Goal: Navigation & Orientation: Find specific page/section

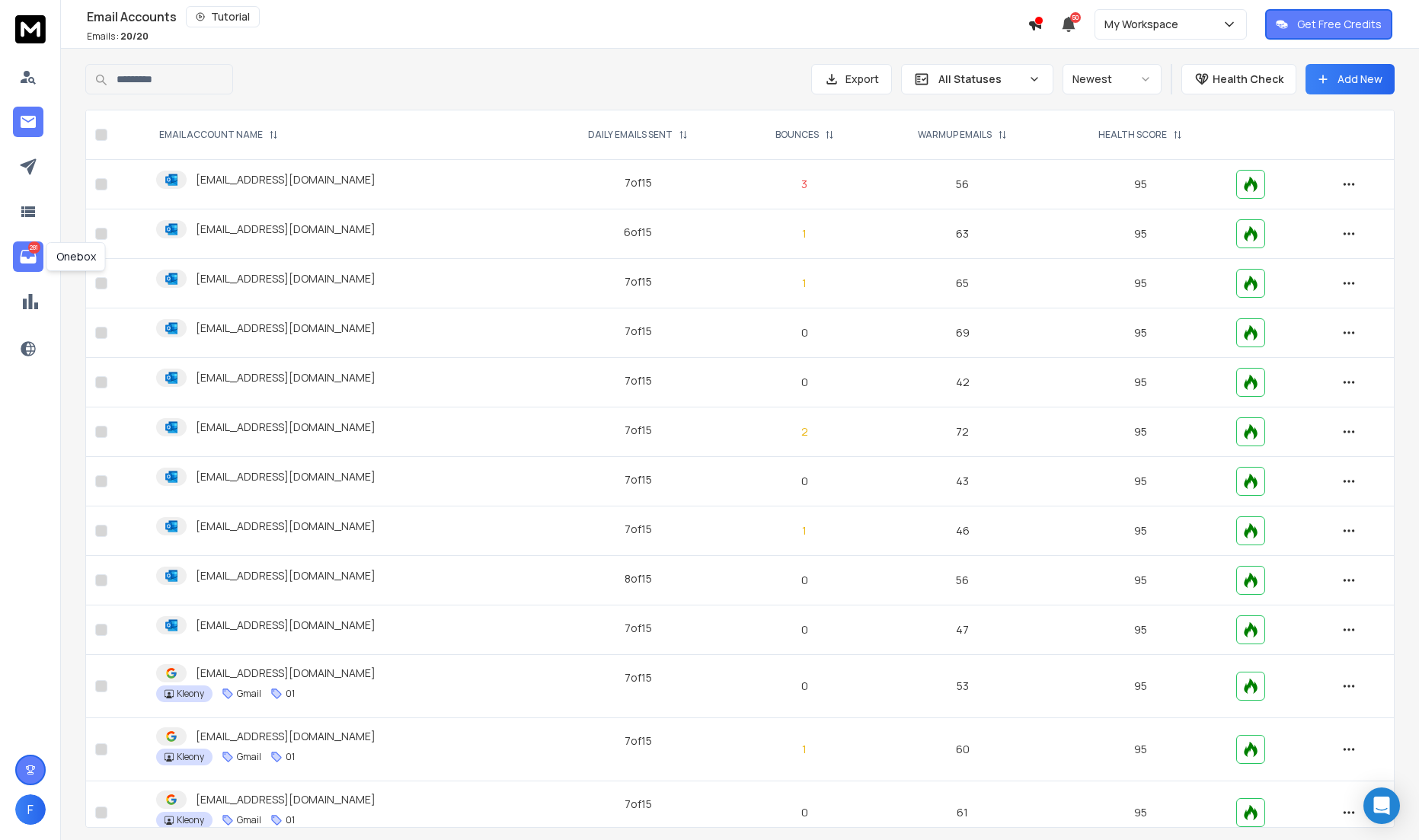
click at [28, 257] on icon at bounding box center [28, 256] width 18 height 18
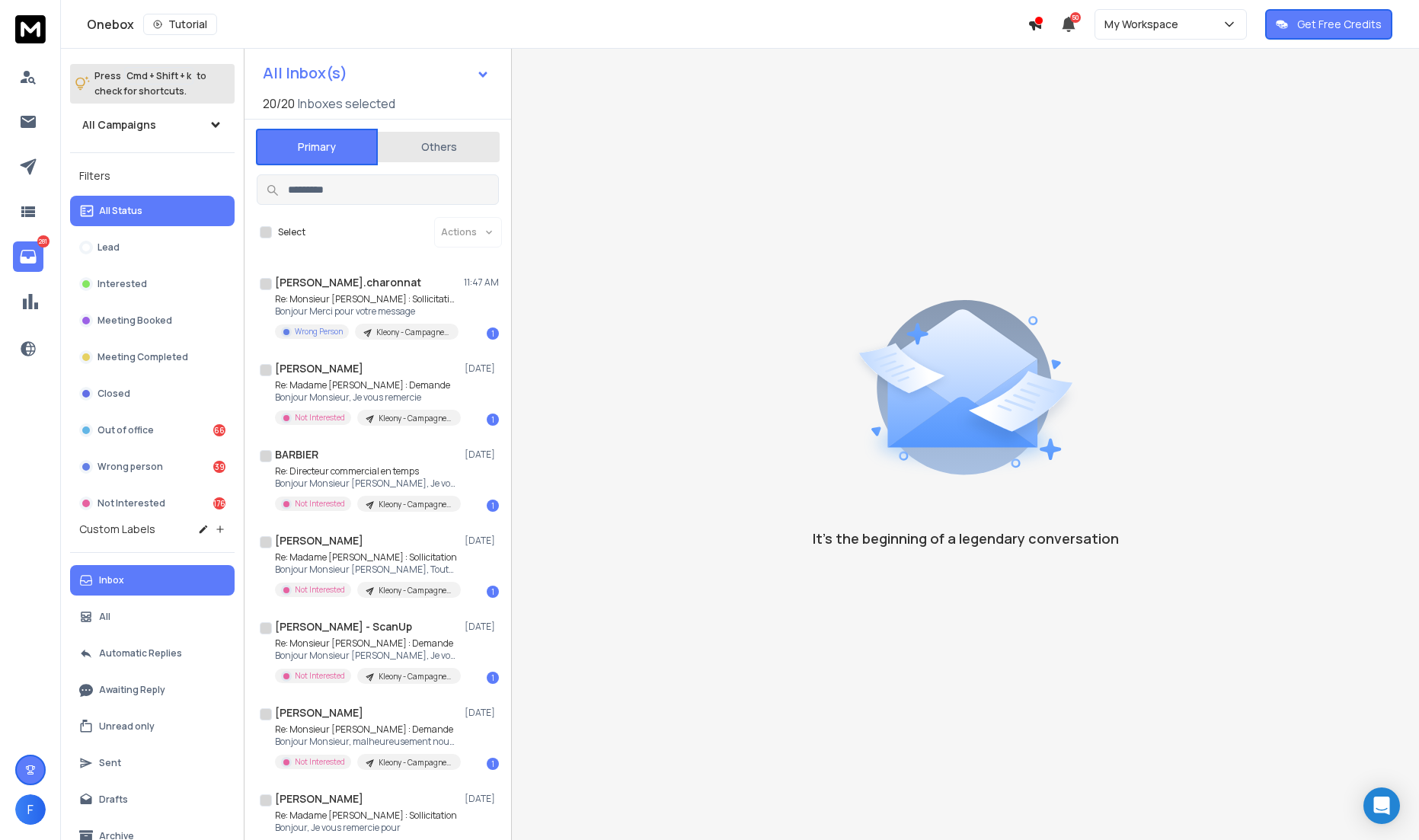
drag, startPoint x: 803, startPoint y: 423, endPoint x: 1083, endPoint y: 460, distance: 282.4
click at [1083, 460] on div "It’s the beginning of a legendary conversation" at bounding box center [965, 405] width 907 height 714
click at [1027, 540] on p "It’s the beginning of a legendary conversation" at bounding box center [965, 538] width 306 height 21
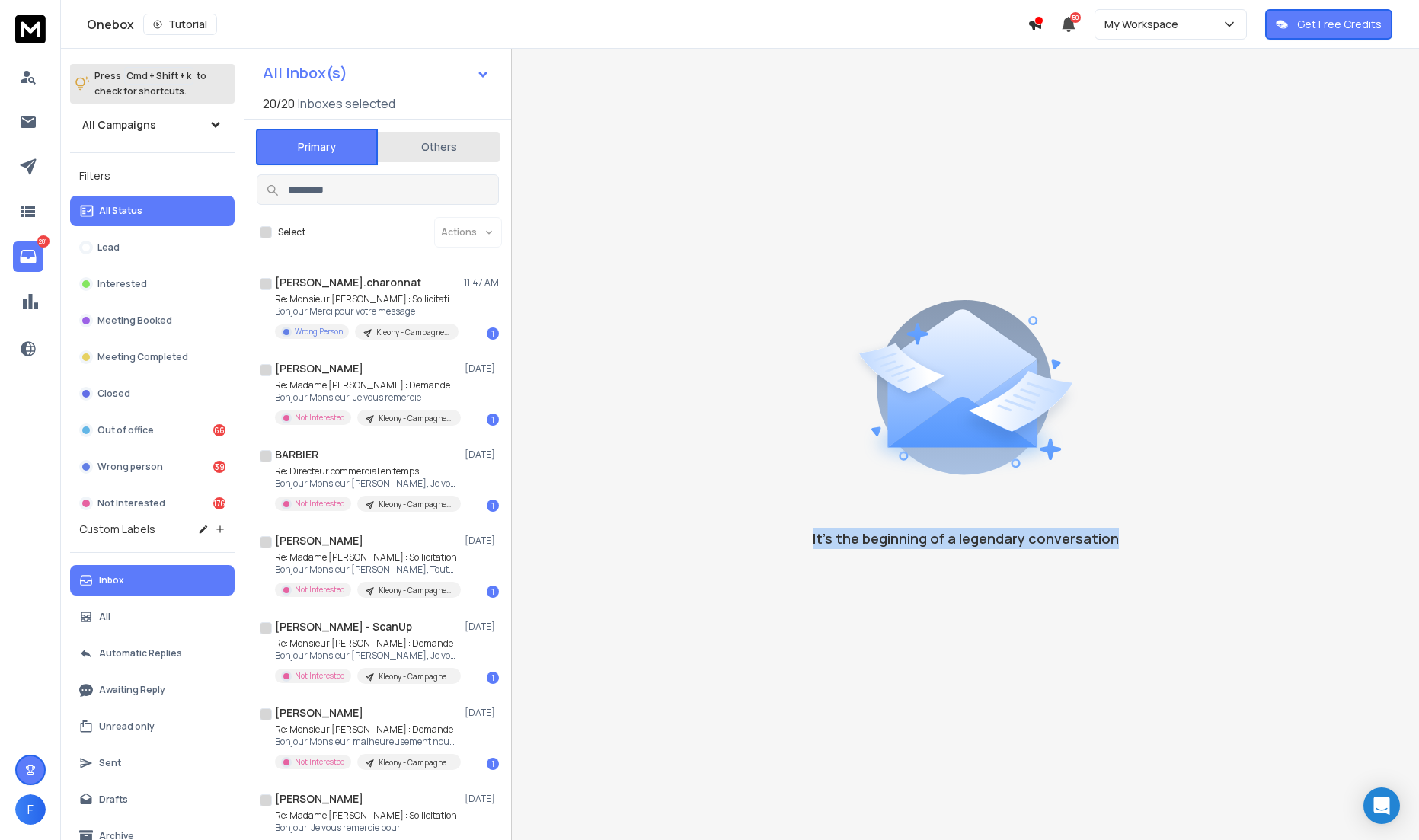
click at [1027, 540] on p "It’s the beginning of a legendary conversation" at bounding box center [965, 538] width 306 height 21
